Goal: Check status

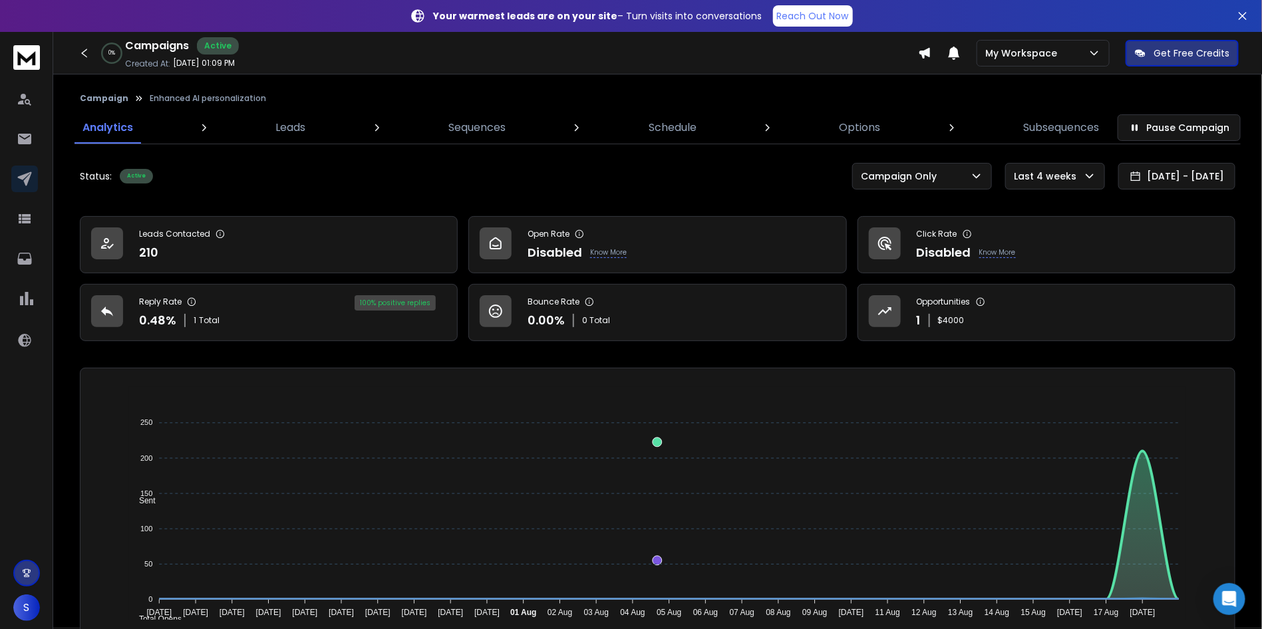
click at [489, 188] on div "Status: Active Pause Campaign Campaign Only Last 4 weeks 22 Jul 2025 - 19 Aug 2…" at bounding box center [658, 176] width 1156 height 27
